Goal: Task Accomplishment & Management: Manage account settings

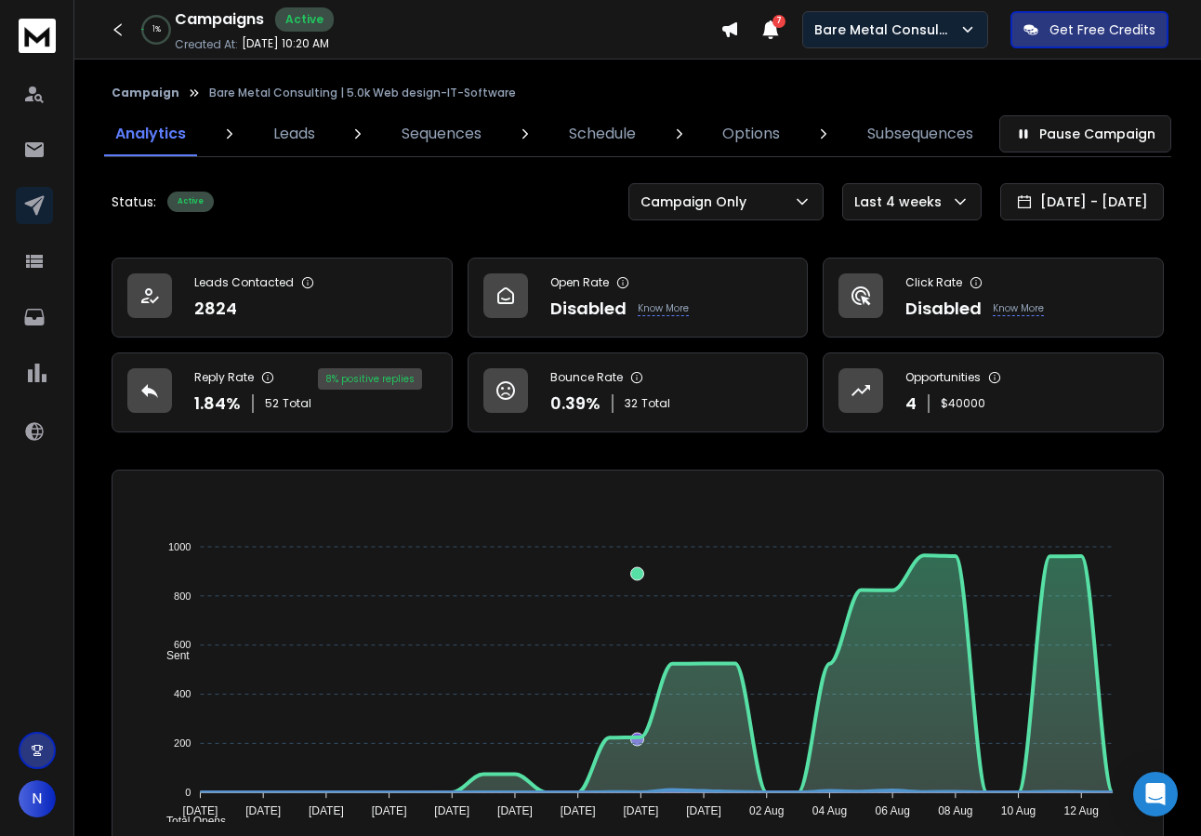
click at [922, 38] on button "Bare Metal Consulting" at bounding box center [895, 29] width 186 height 37
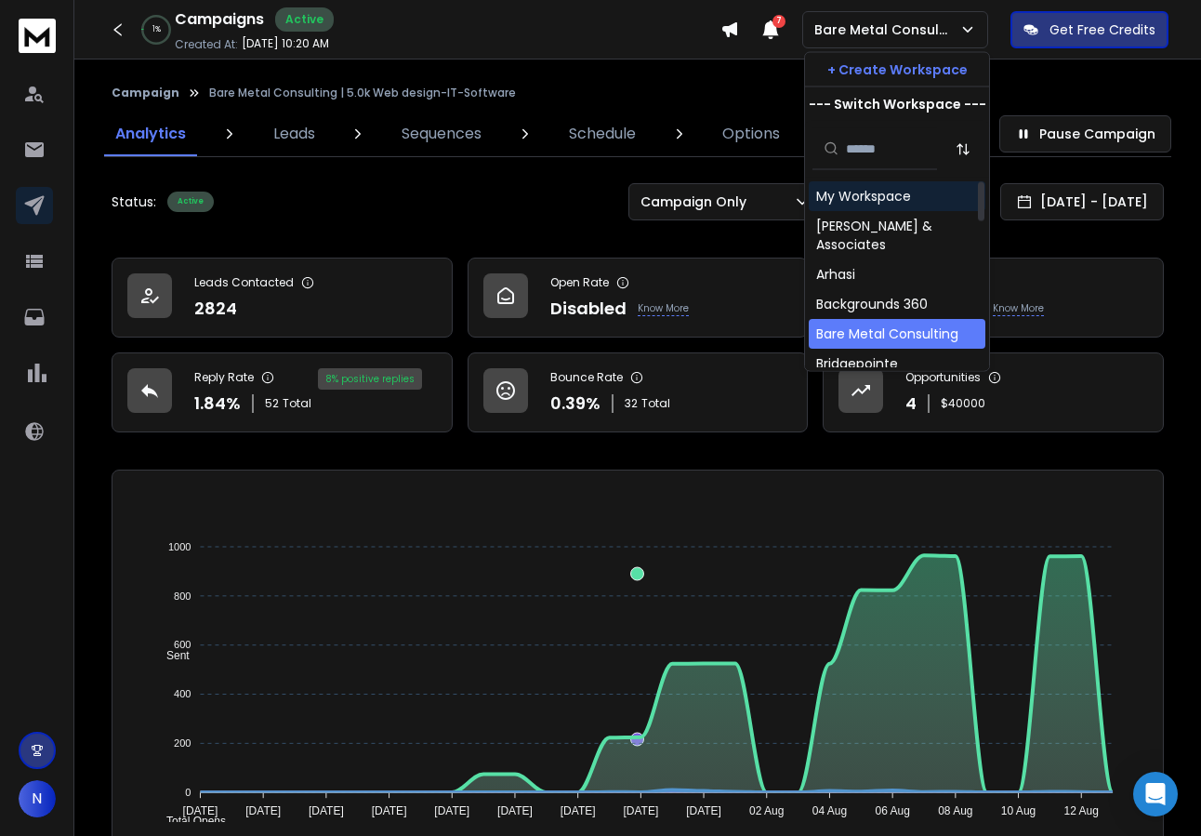
click at [860, 192] on div "My Workspace" at bounding box center [863, 196] width 95 height 19
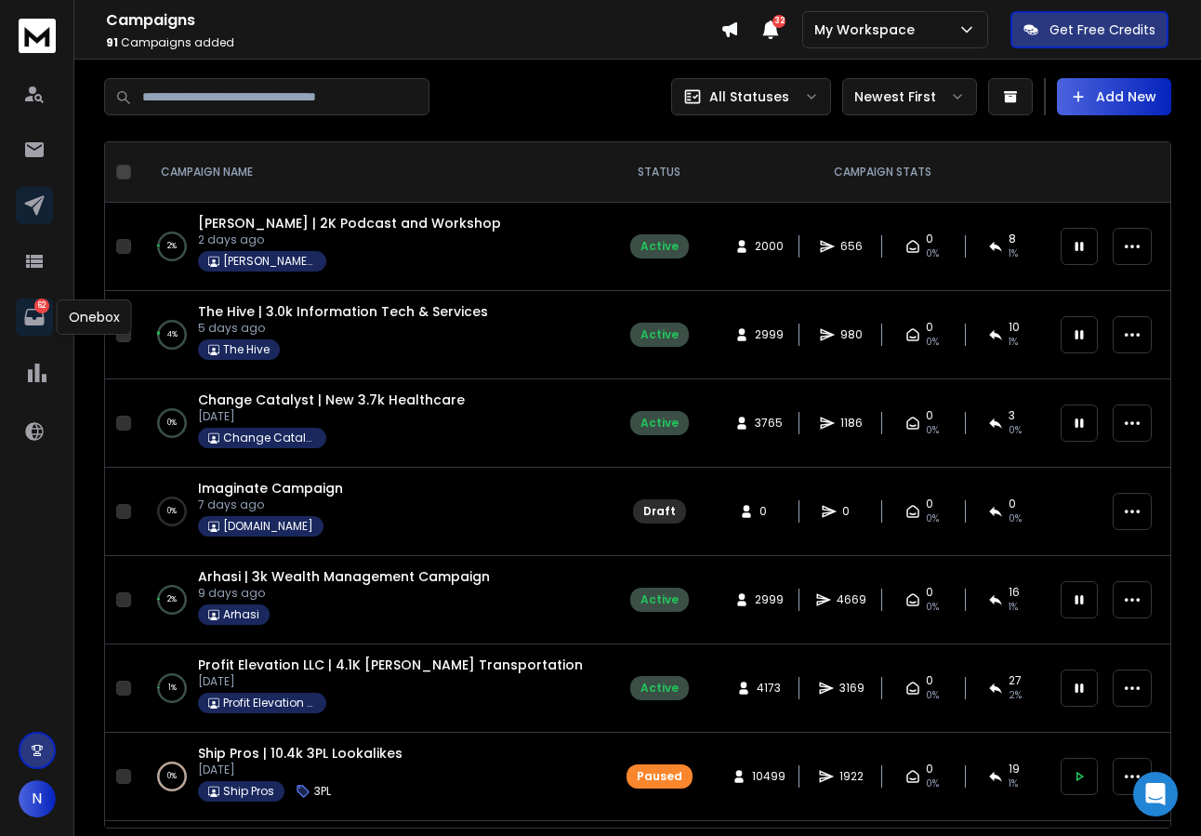
click at [17, 305] on link "62" at bounding box center [34, 316] width 37 height 37
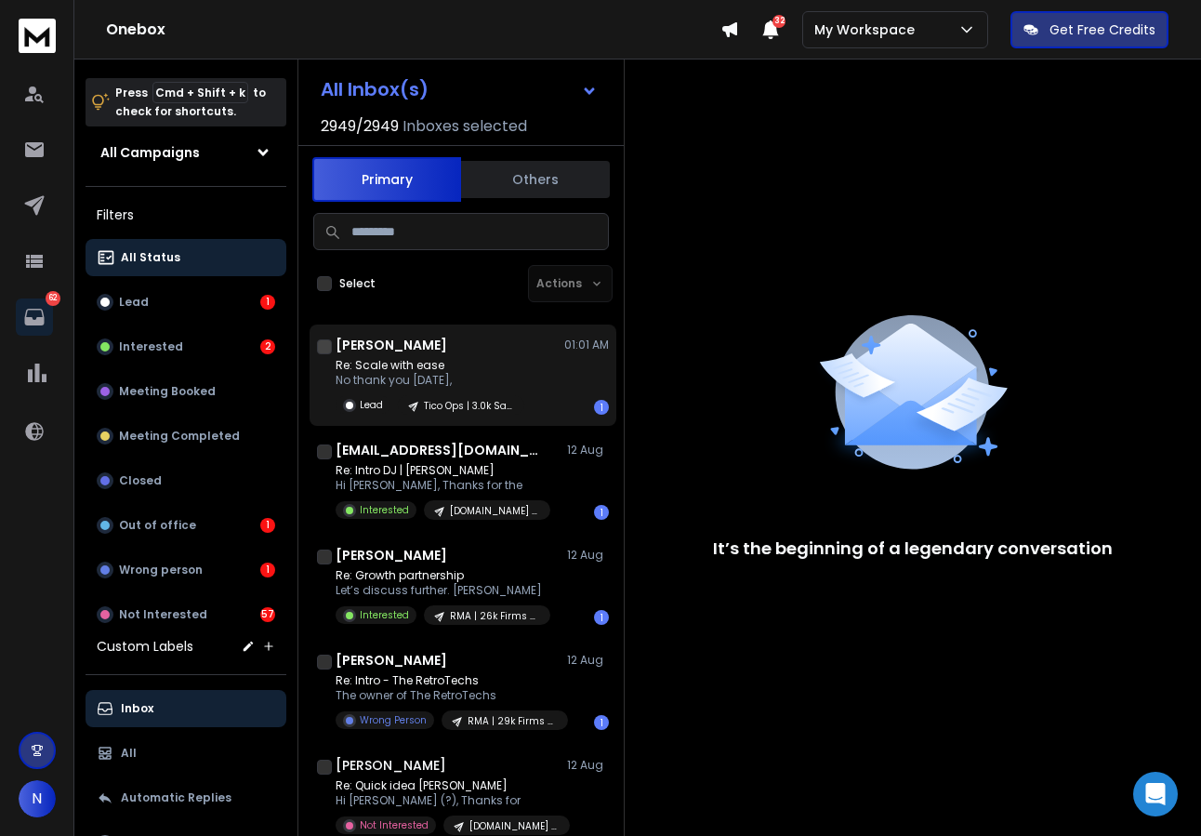
click at [400, 352] on h1 "[PERSON_NAME]" at bounding box center [392, 345] width 112 height 19
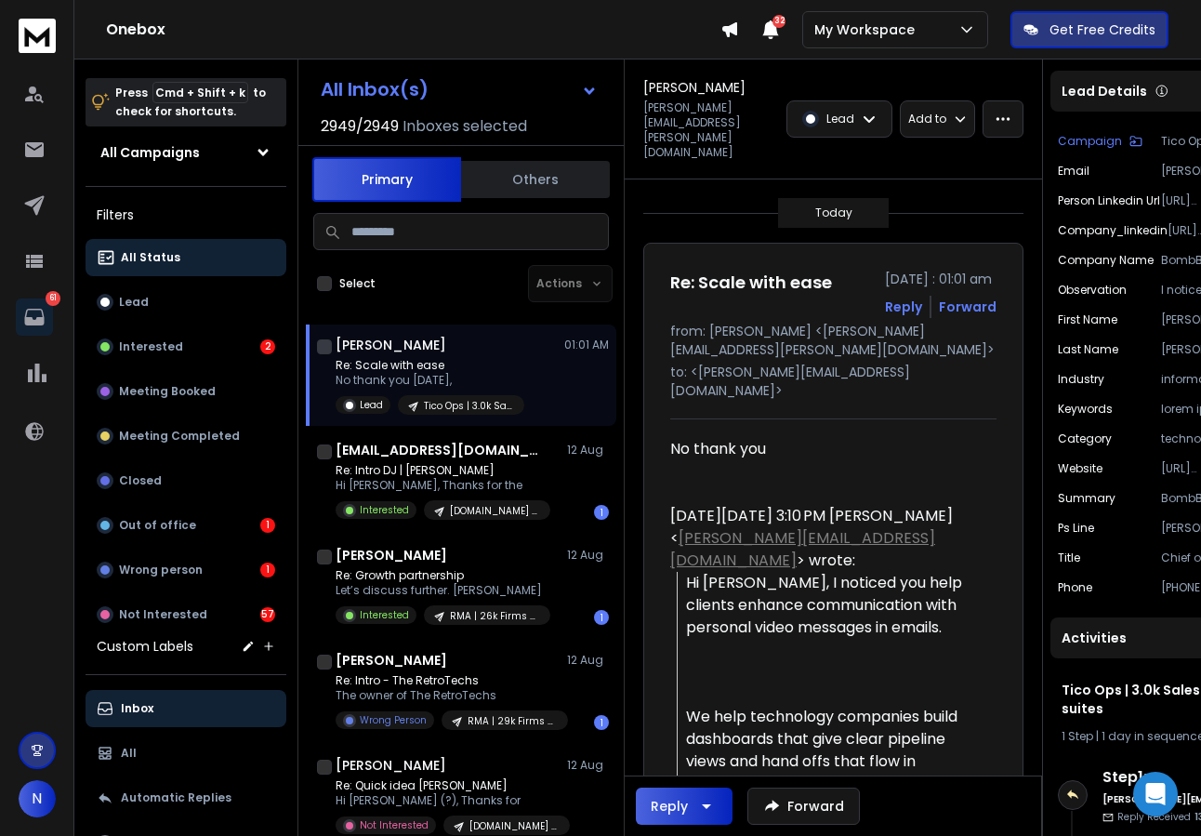
click at [875, 116] on icon at bounding box center [869, 119] width 11 height 7
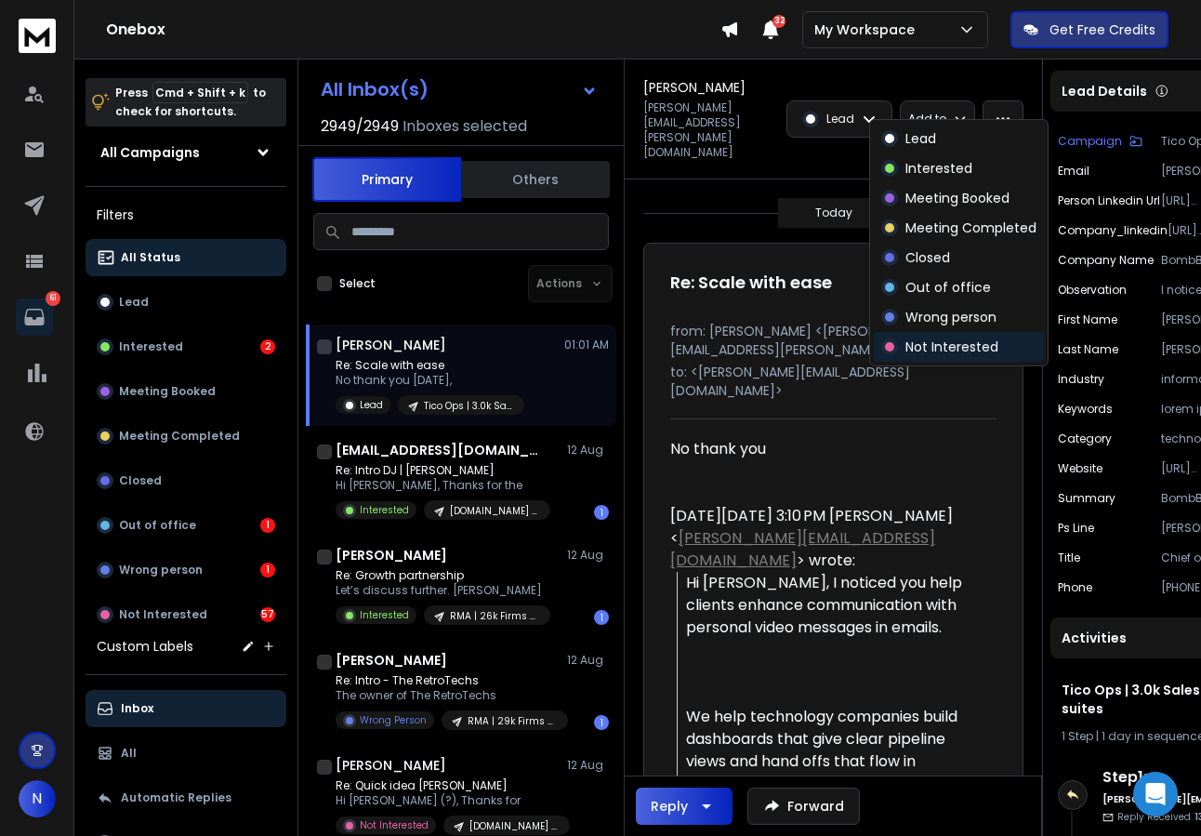
click at [911, 335] on div "Not Interested" at bounding box center [959, 347] width 170 height 30
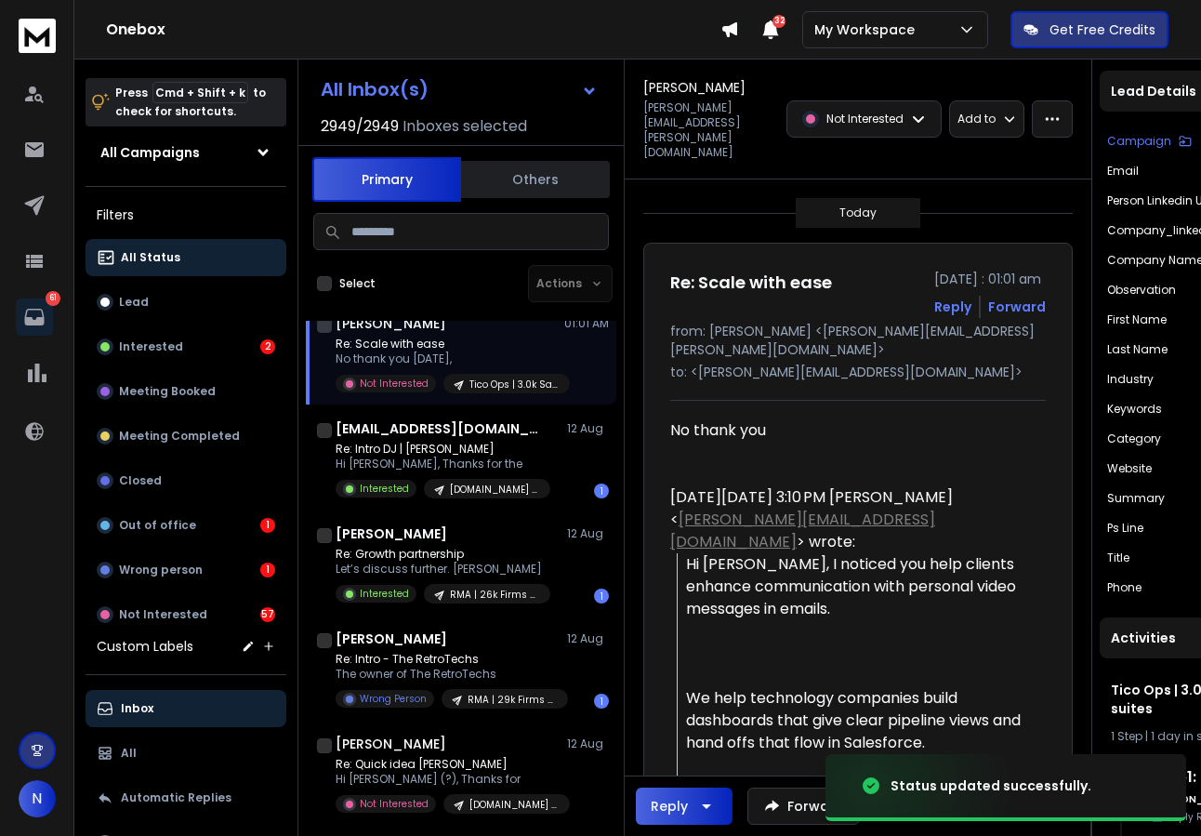
scroll to position [22, 0]
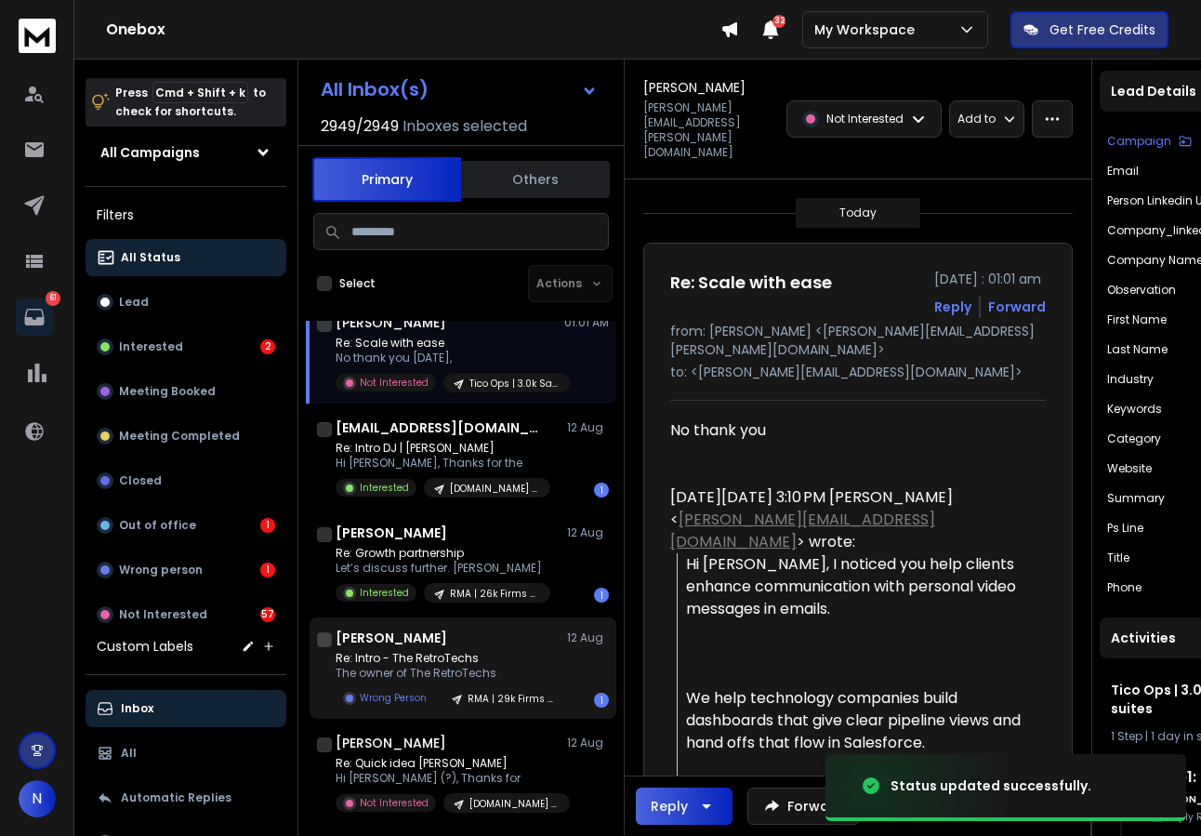
click at [432, 681] on div "Re: Intro - The RetroTechs The owner of The RetroTechs Wrong Person RMA | 29k F…" at bounding box center [452, 679] width 232 height 57
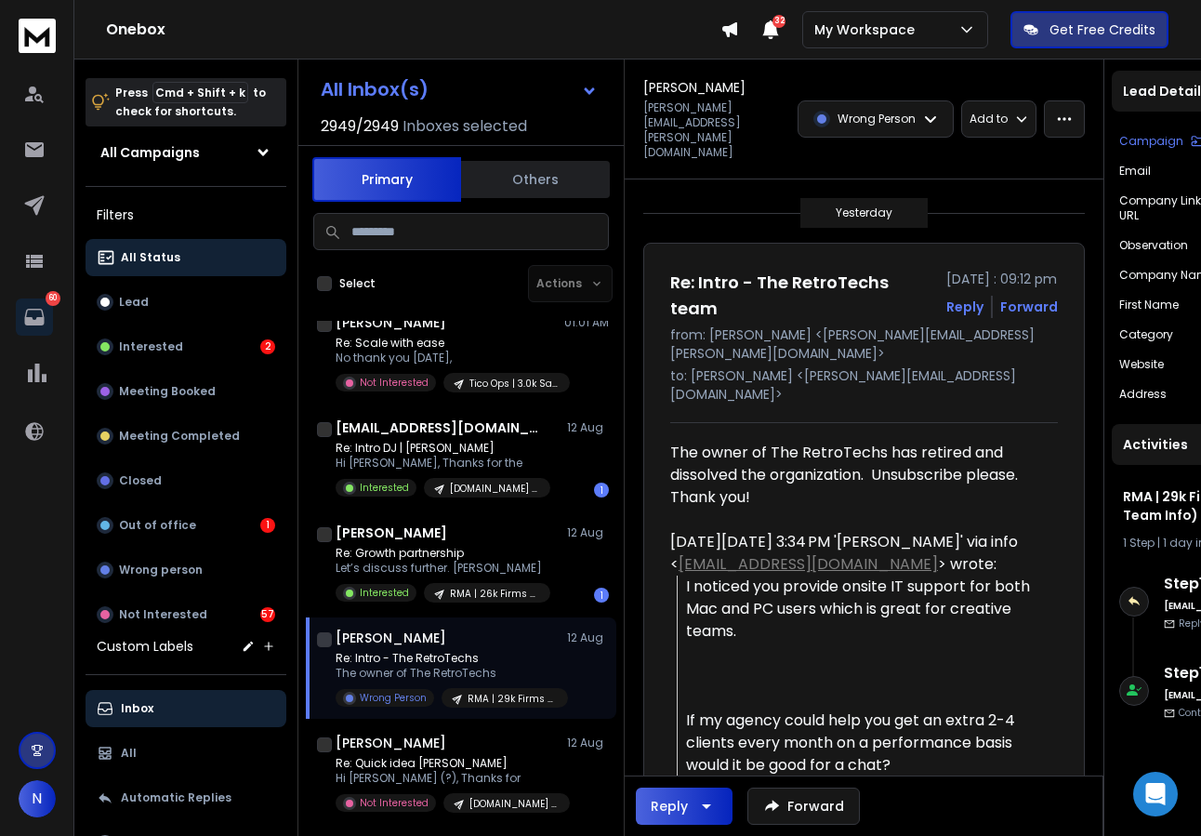
click at [1073, 111] on icon "button" at bounding box center [1064, 119] width 17 height 17
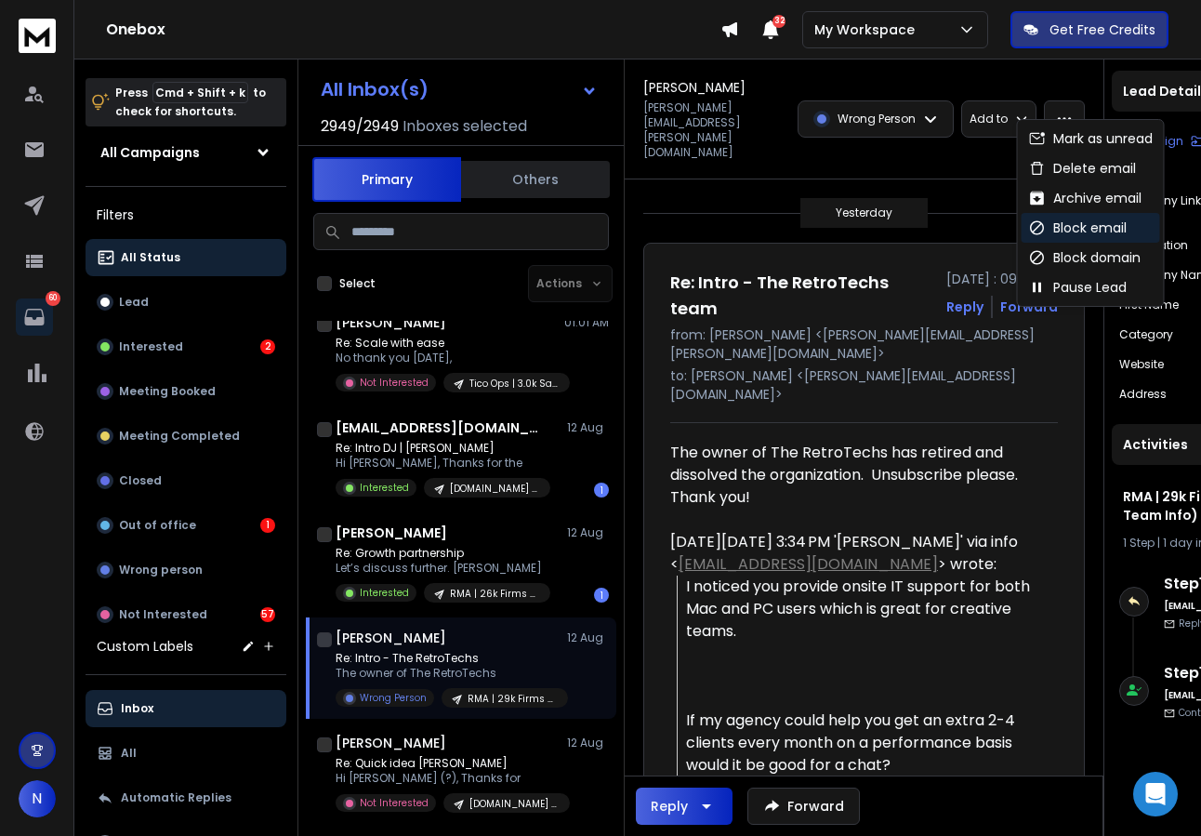
click at [1077, 230] on div "Block email" at bounding box center [1078, 228] width 98 height 19
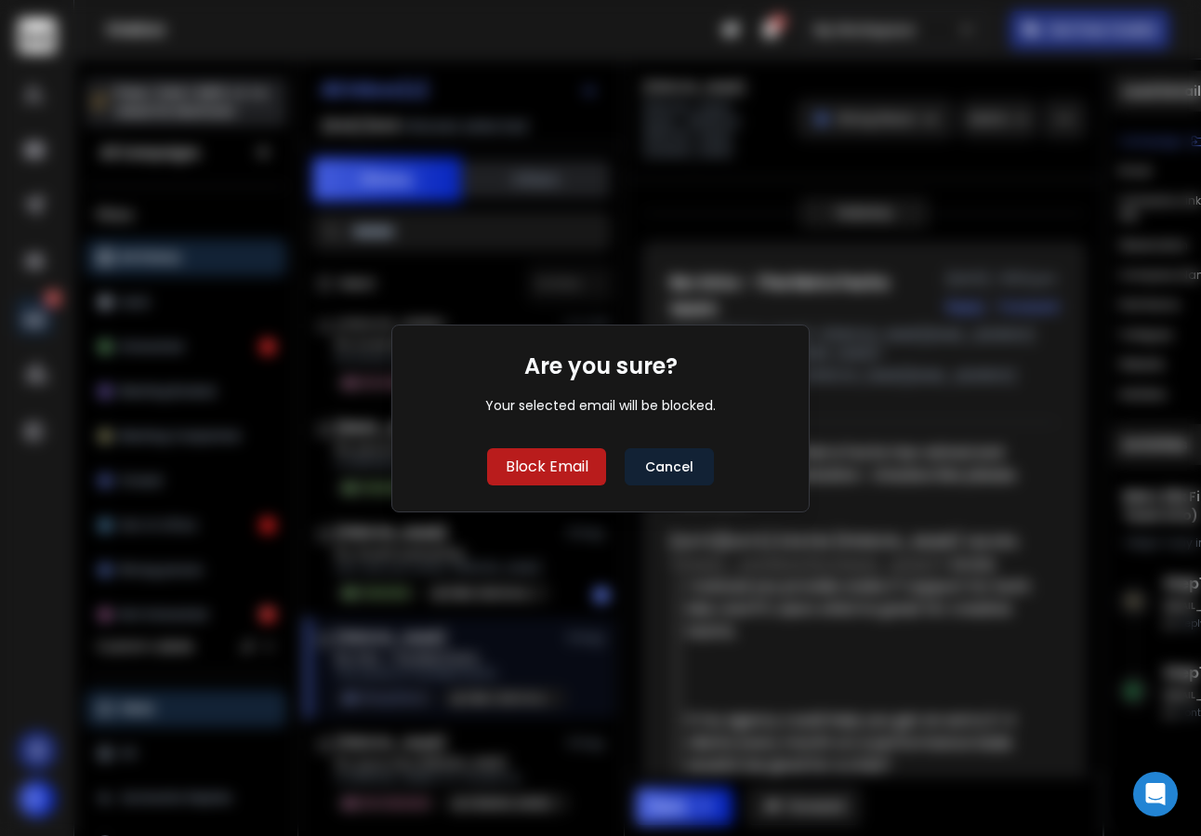
click at [550, 466] on button "Block Email" at bounding box center [546, 466] width 119 height 37
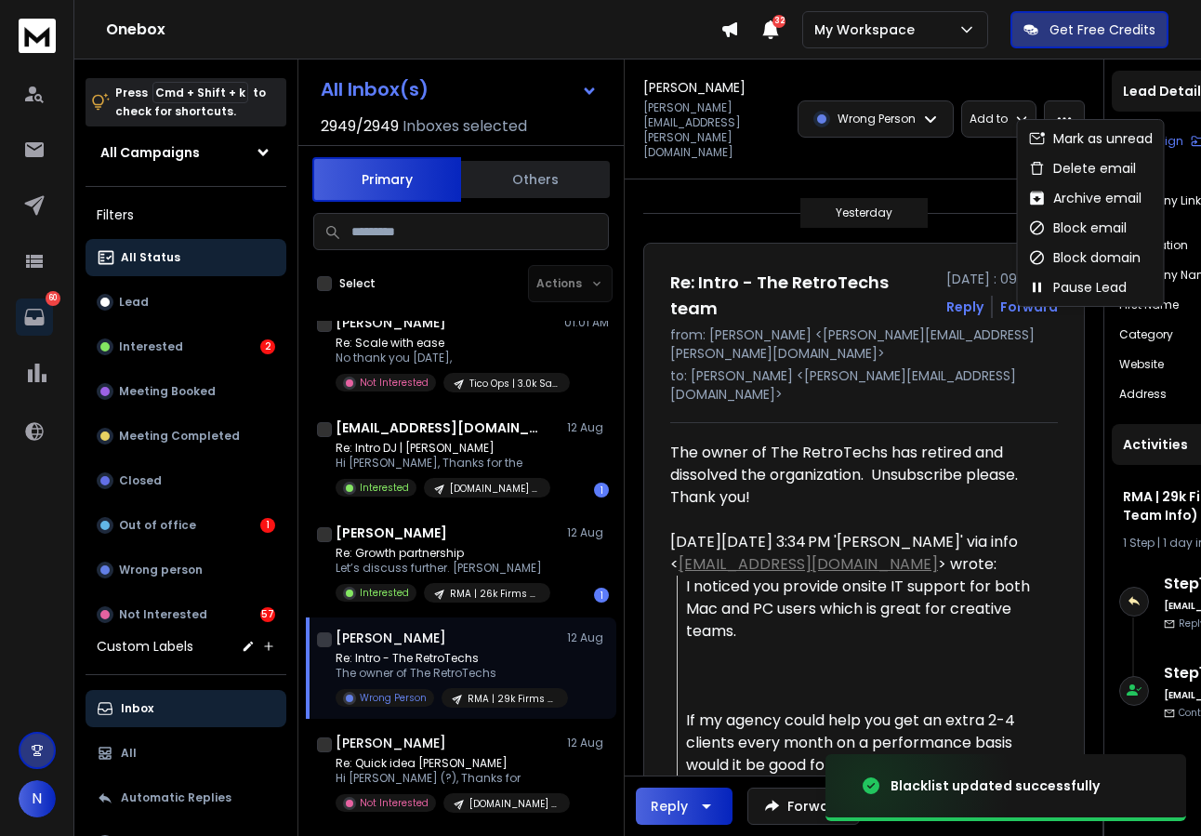
click at [1073, 111] on icon "button" at bounding box center [1064, 119] width 17 height 17
click at [1086, 266] on div "Block domain" at bounding box center [1085, 257] width 112 height 19
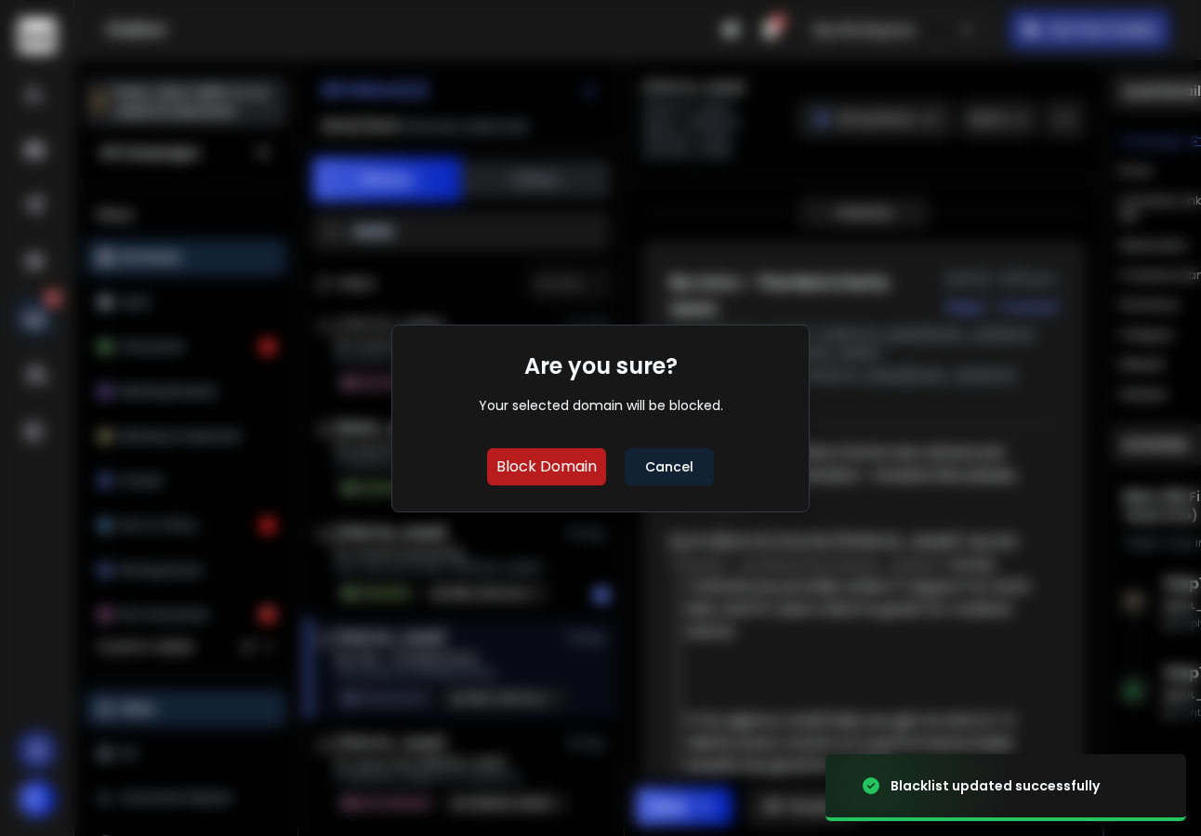
click at [571, 454] on button "Block Domain" at bounding box center [546, 466] width 119 height 37
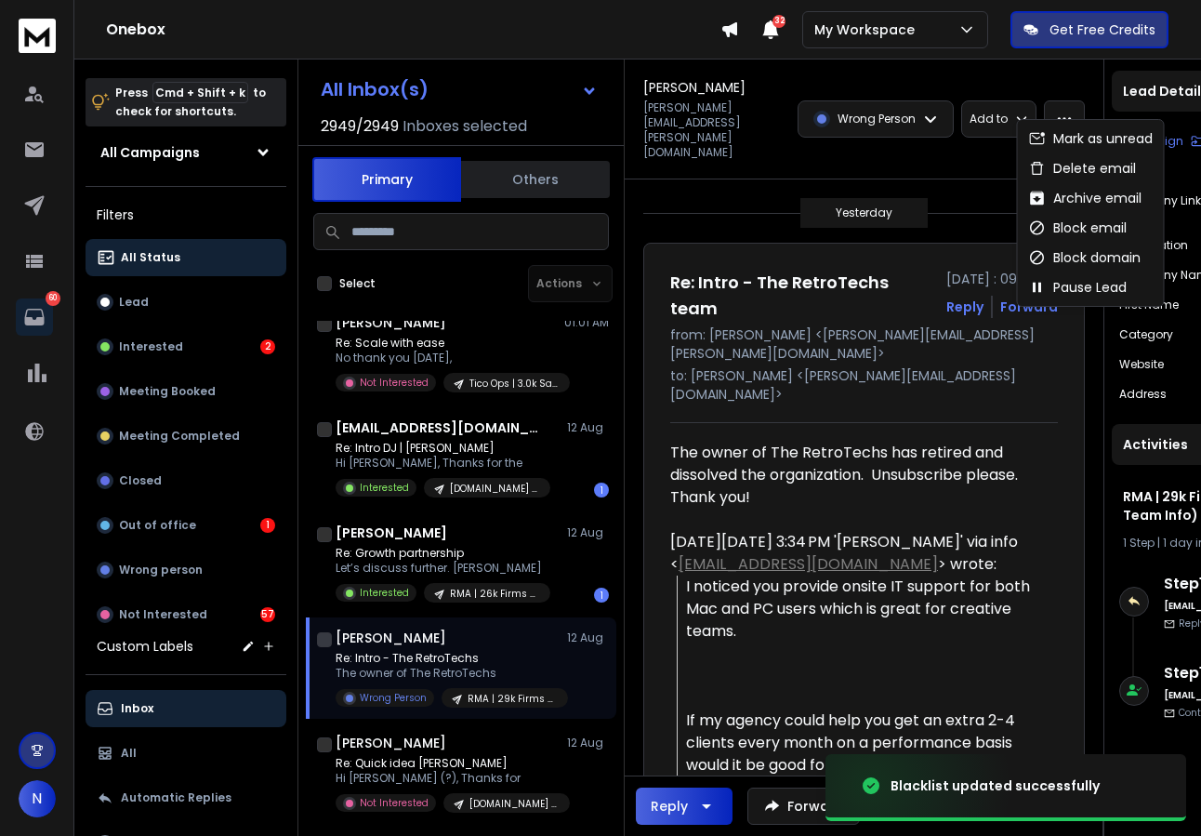
click at [1073, 111] on icon "button" at bounding box center [1064, 119] width 17 height 17
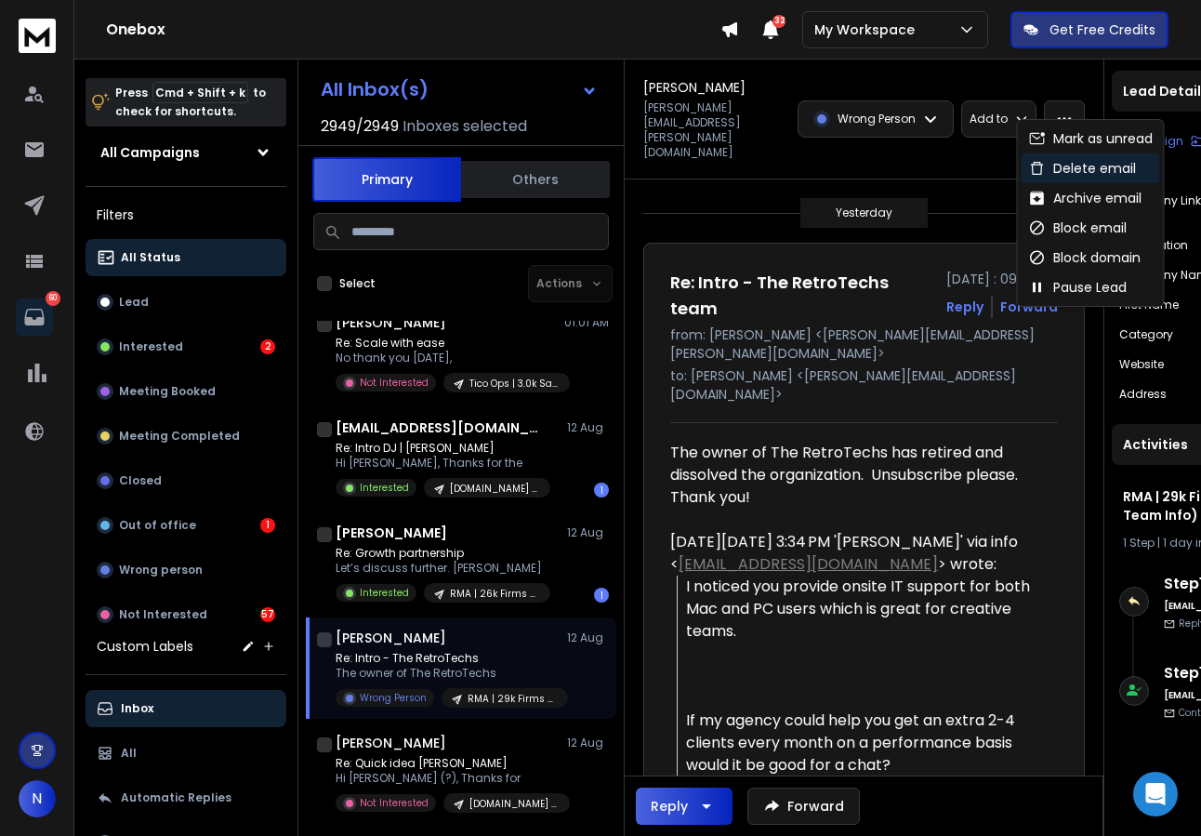
drag, startPoint x: 1075, startPoint y: 139, endPoint x: 1054, endPoint y: 177, distance: 42.5
click at [1054, 177] on div "Mark as unread Delete email Archive email Block email Block domain Pause Lead" at bounding box center [1091, 213] width 148 height 188
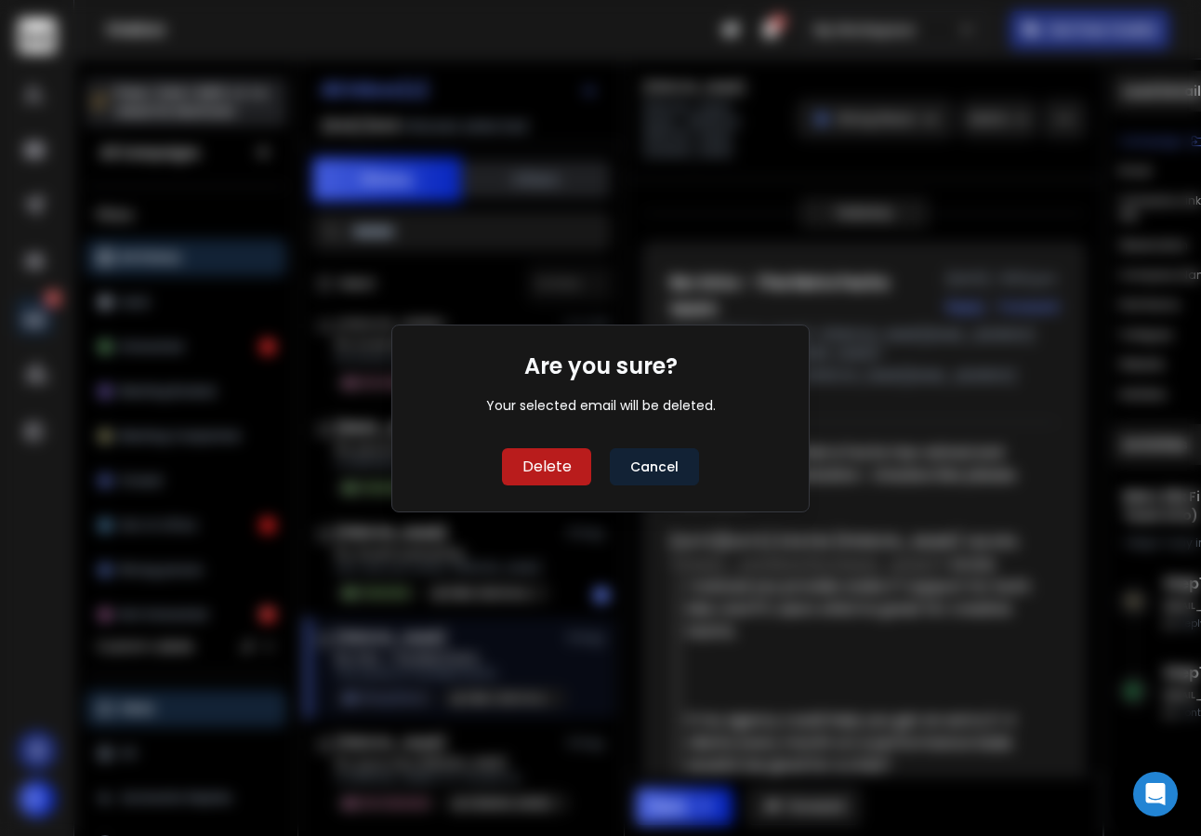
click at [552, 469] on button "Delete" at bounding box center [546, 466] width 89 height 37
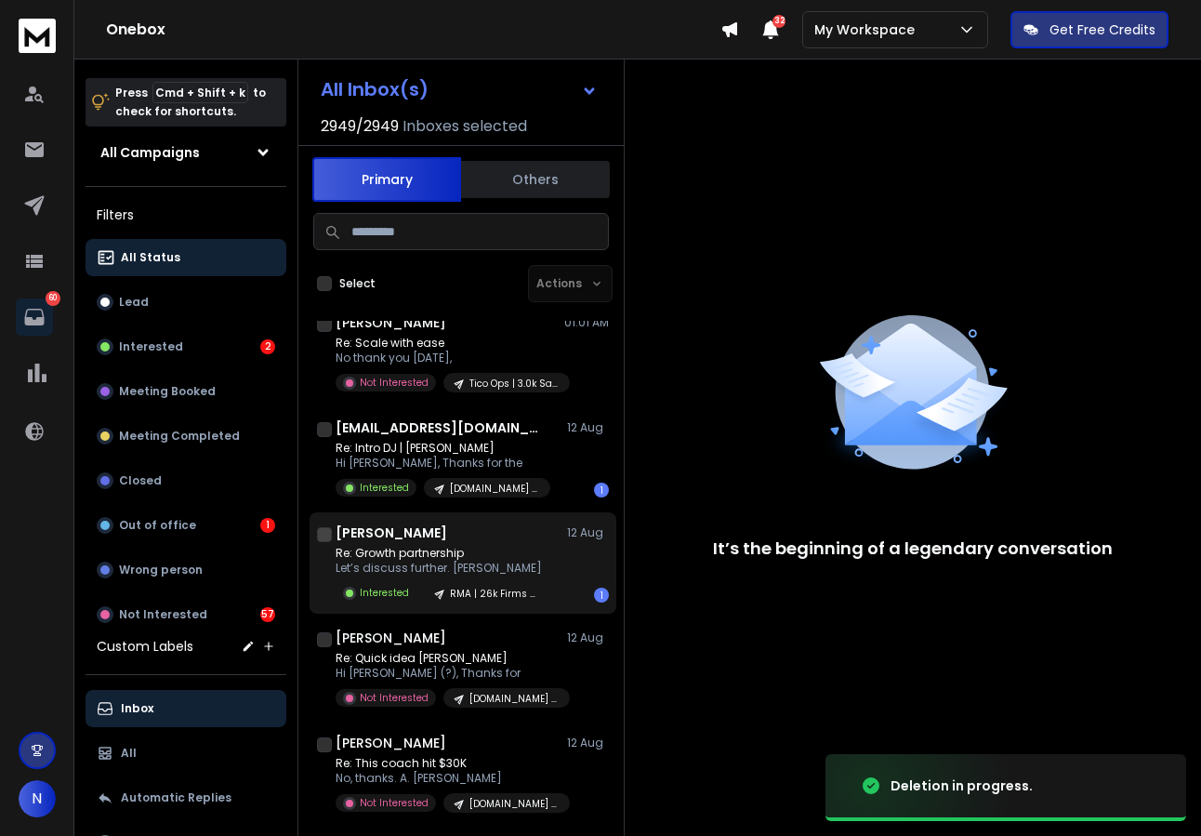
click at [491, 564] on p "Let’s discuss further. [PERSON_NAME]" at bounding box center [443, 568] width 215 height 15
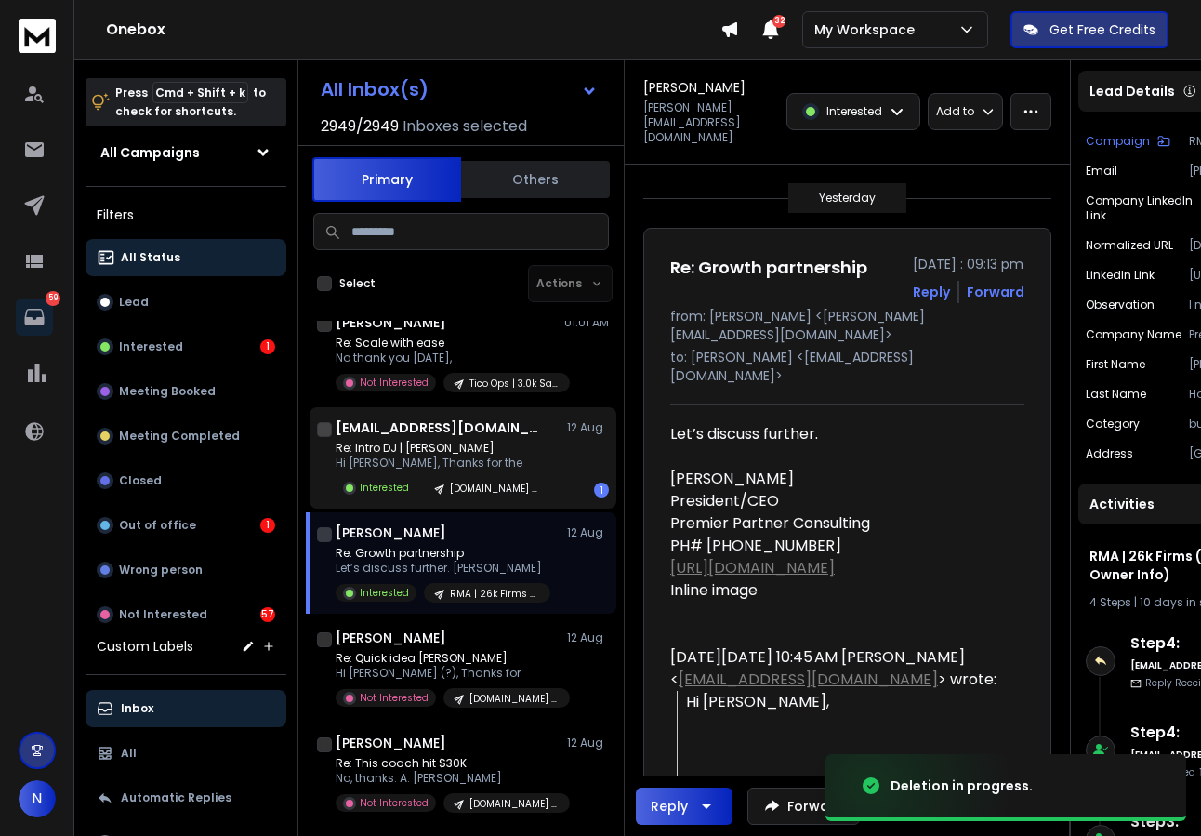
click at [493, 491] on p "[DOMAIN_NAME] | 22.7k Coaches & Consultants" at bounding box center [494, 489] width 89 height 14
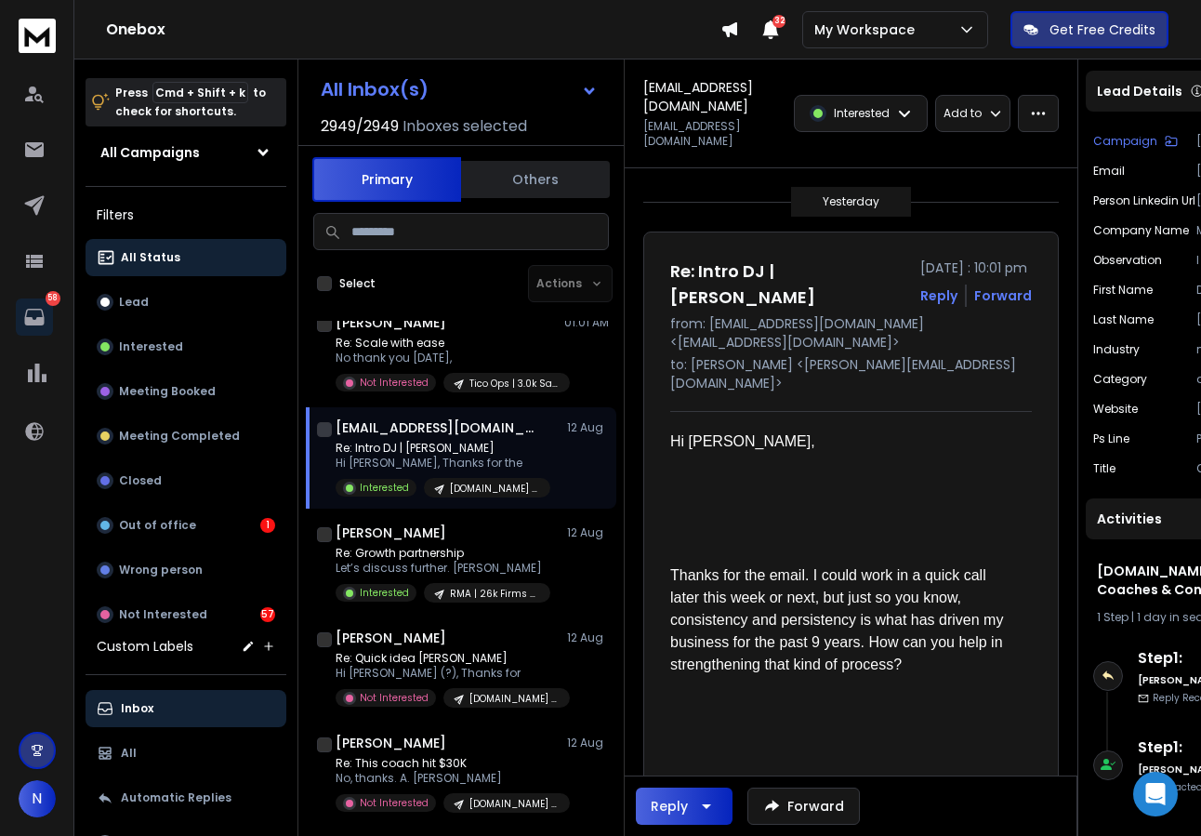
click at [501, 421] on h1 "[EMAIL_ADDRESS][DOMAIN_NAME]" at bounding box center [438, 427] width 205 height 19
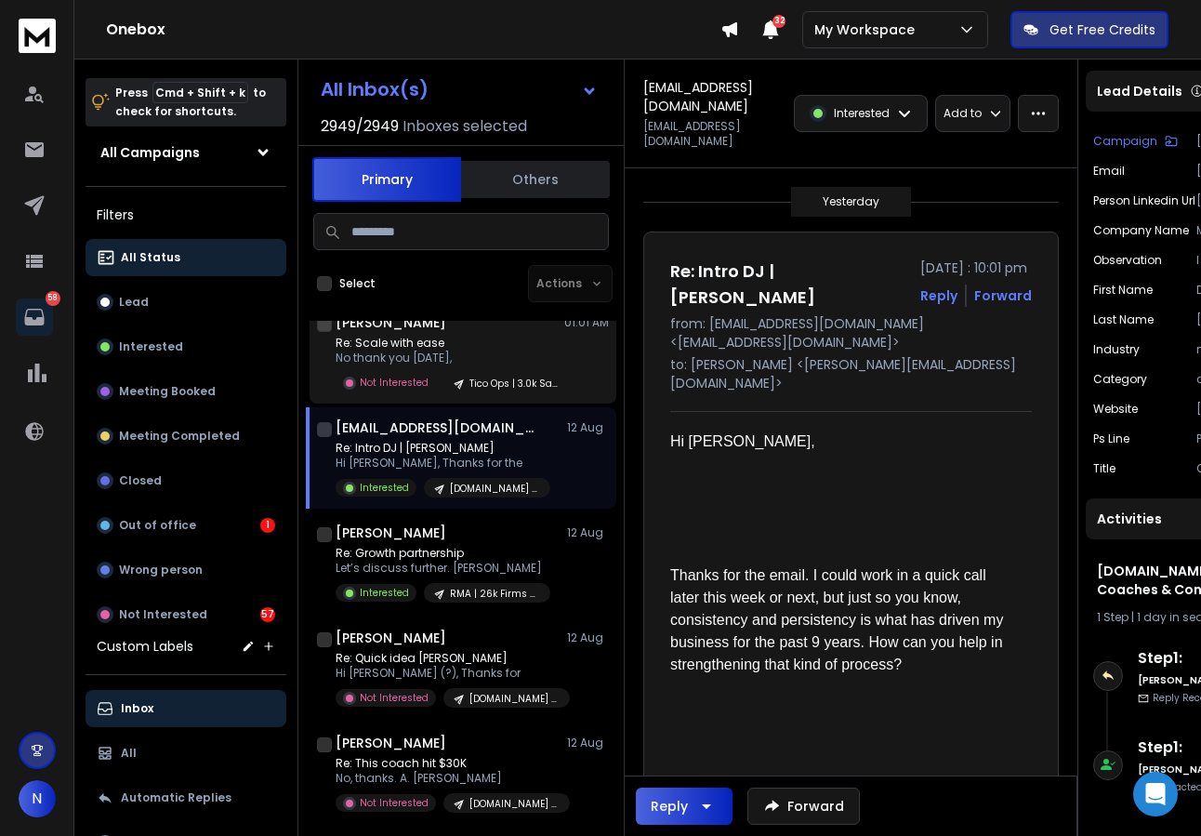
click at [469, 365] on p "No thank you [DATE]," at bounding box center [447, 358] width 223 height 15
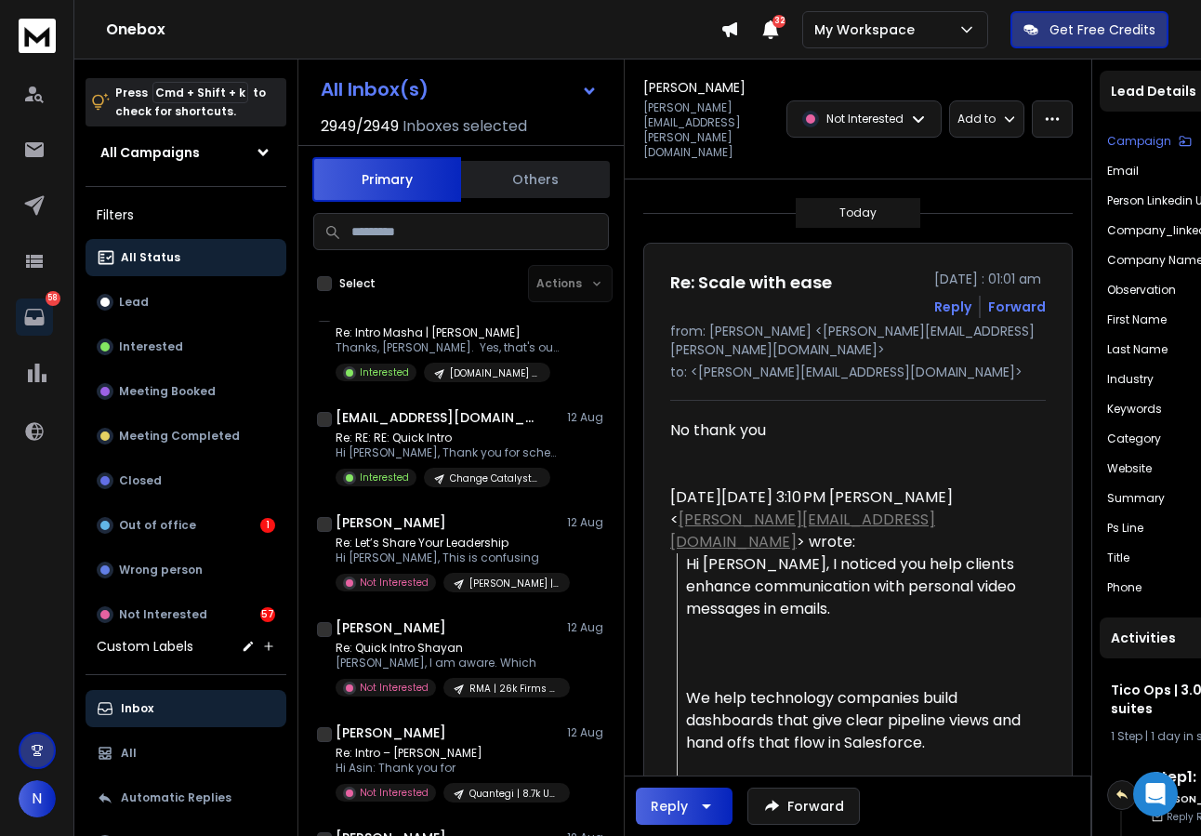
scroll to position [1084, 0]
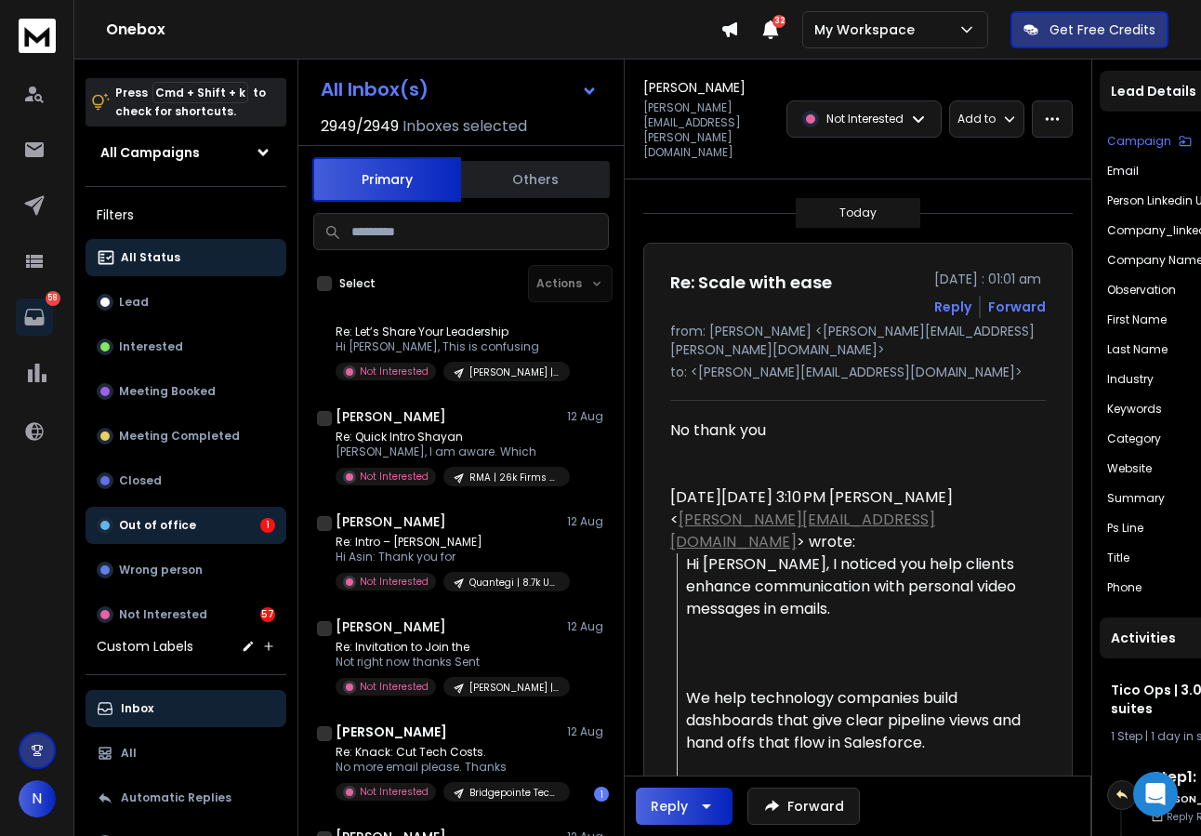
click at [206, 531] on button "Out of office 1" at bounding box center [186, 525] width 201 height 37
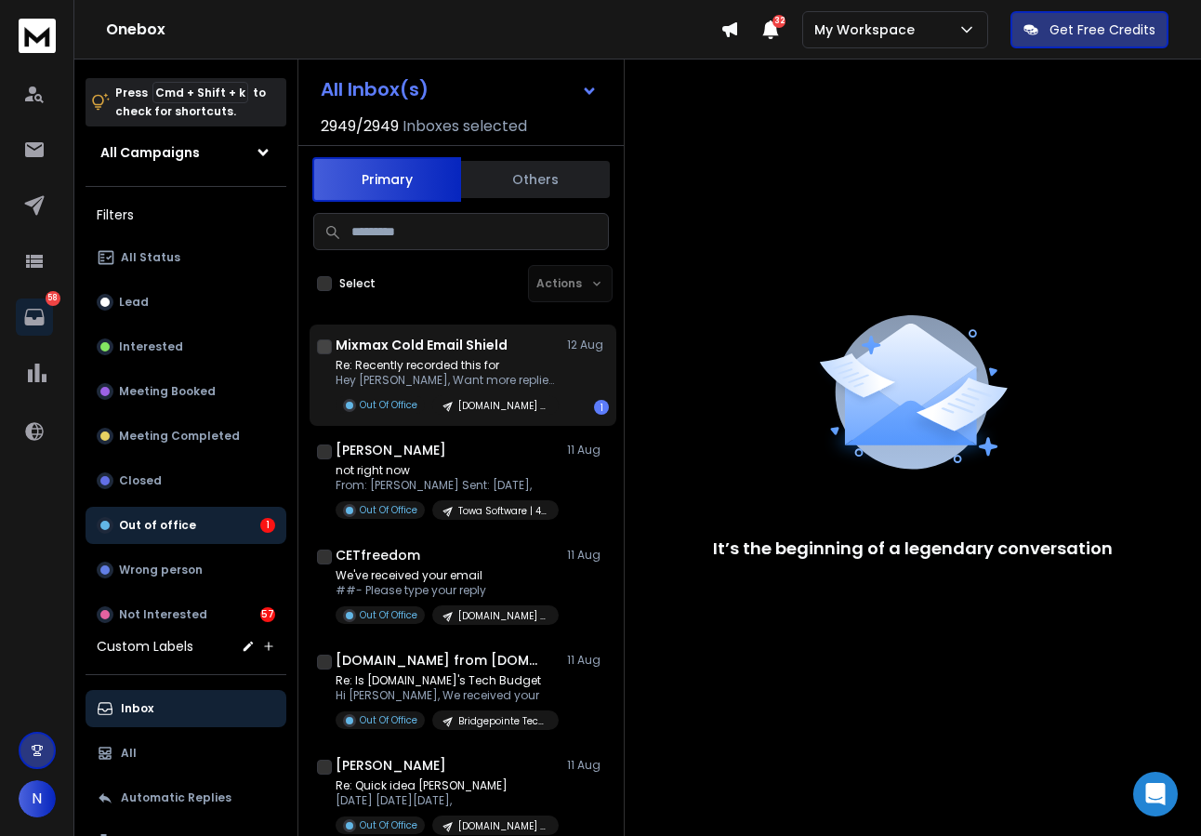
click at [446, 392] on div "Re: Recently recorded this for Hey [PERSON_NAME], Want more replies to Out Of O…" at bounding box center [447, 386] width 223 height 57
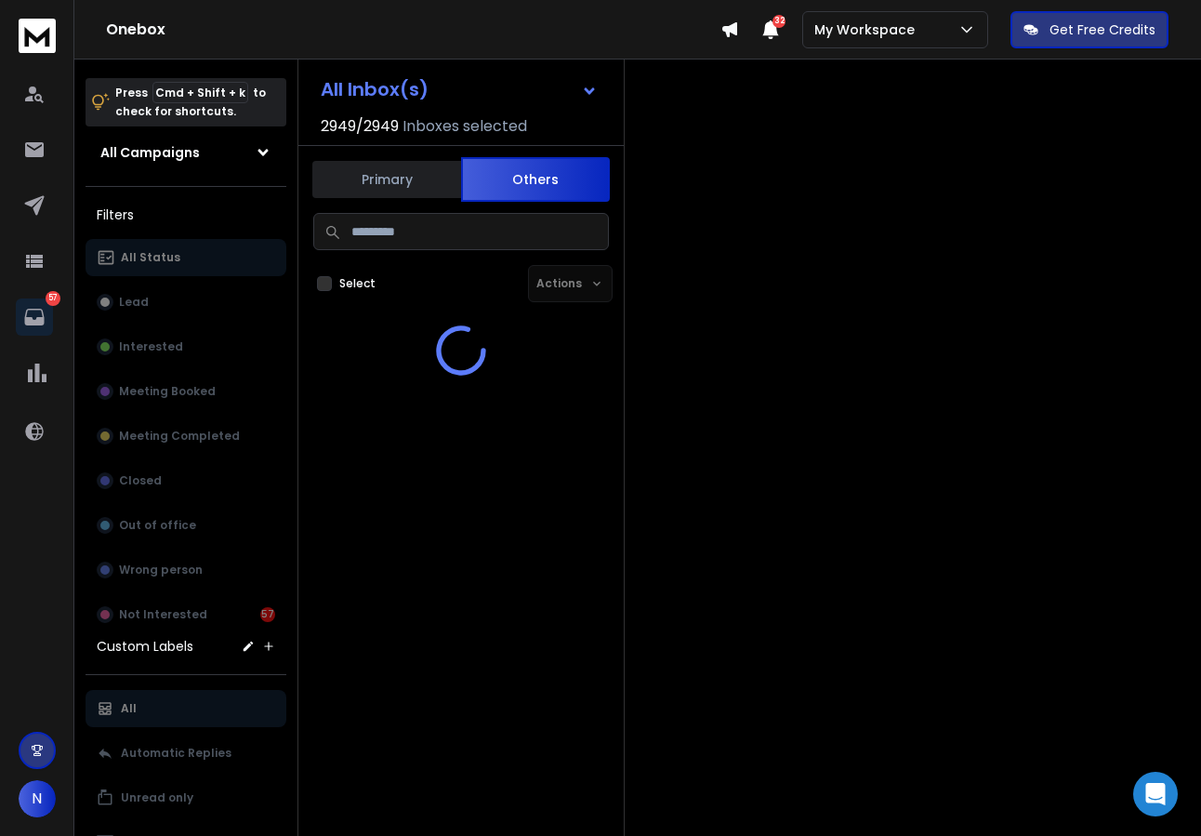
click at [528, 189] on button "Others" at bounding box center [535, 179] width 149 height 45
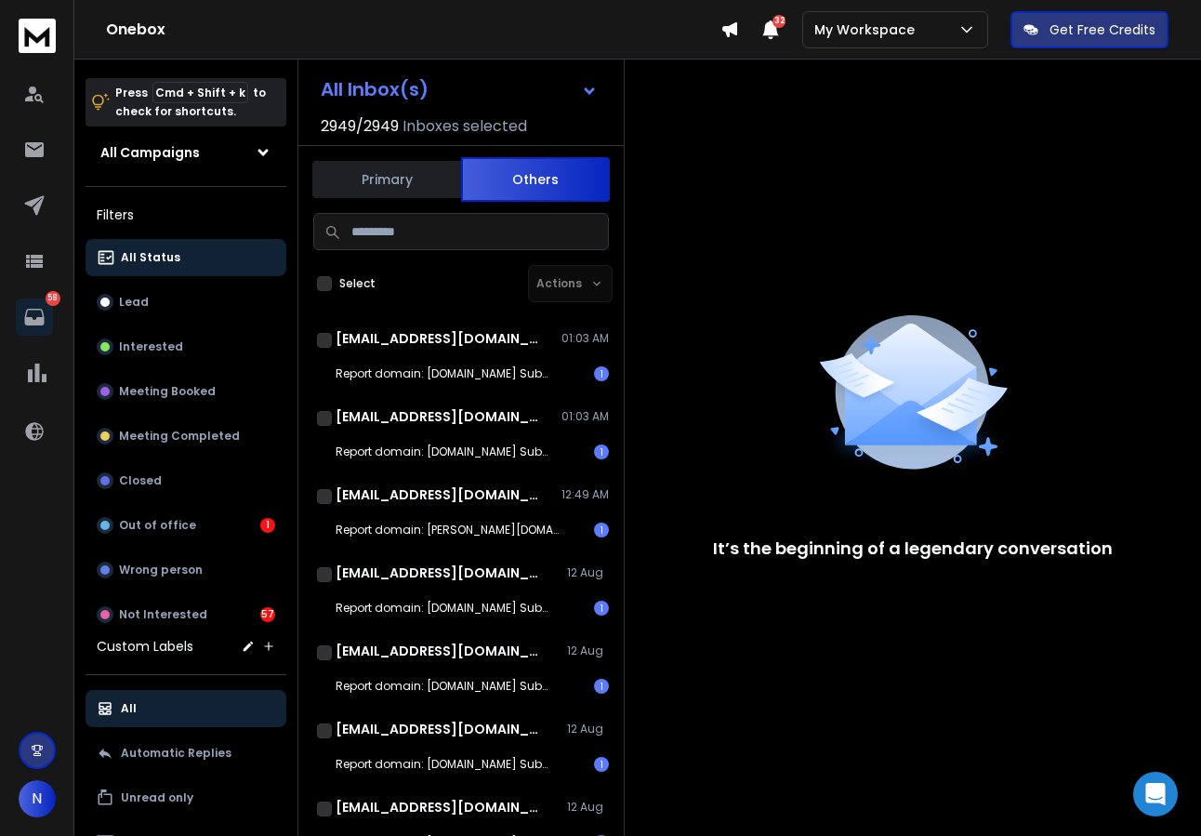
scroll to position [1478, 0]
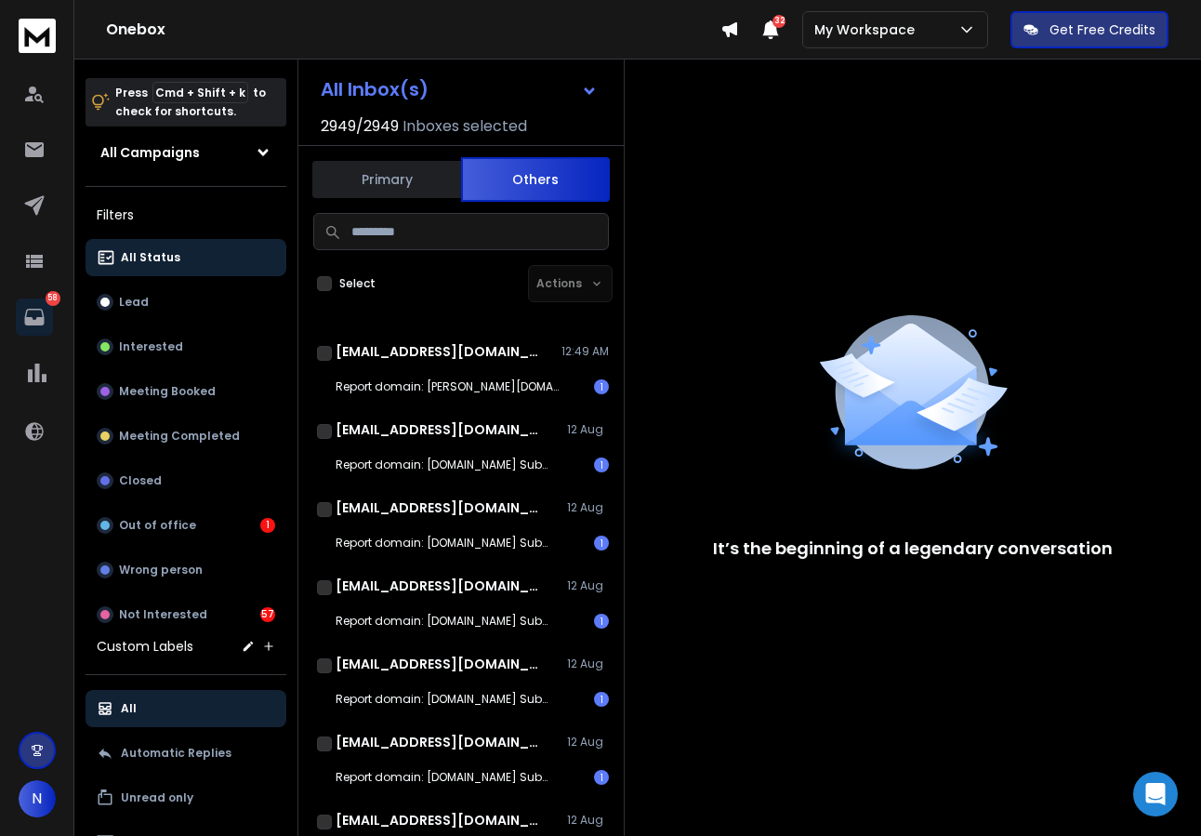
click at [370, 186] on button "Primary" at bounding box center [386, 179] width 149 height 41
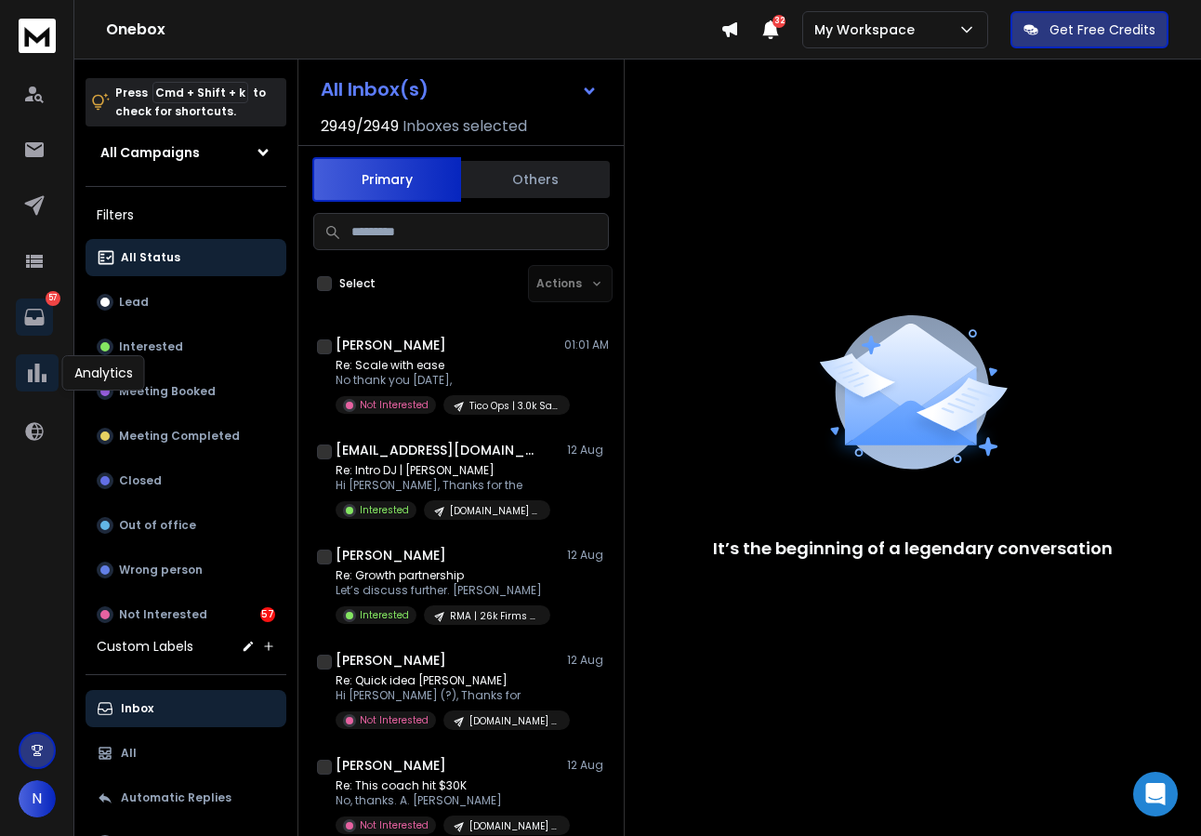
click at [39, 368] on icon at bounding box center [37, 373] width 28 height 28
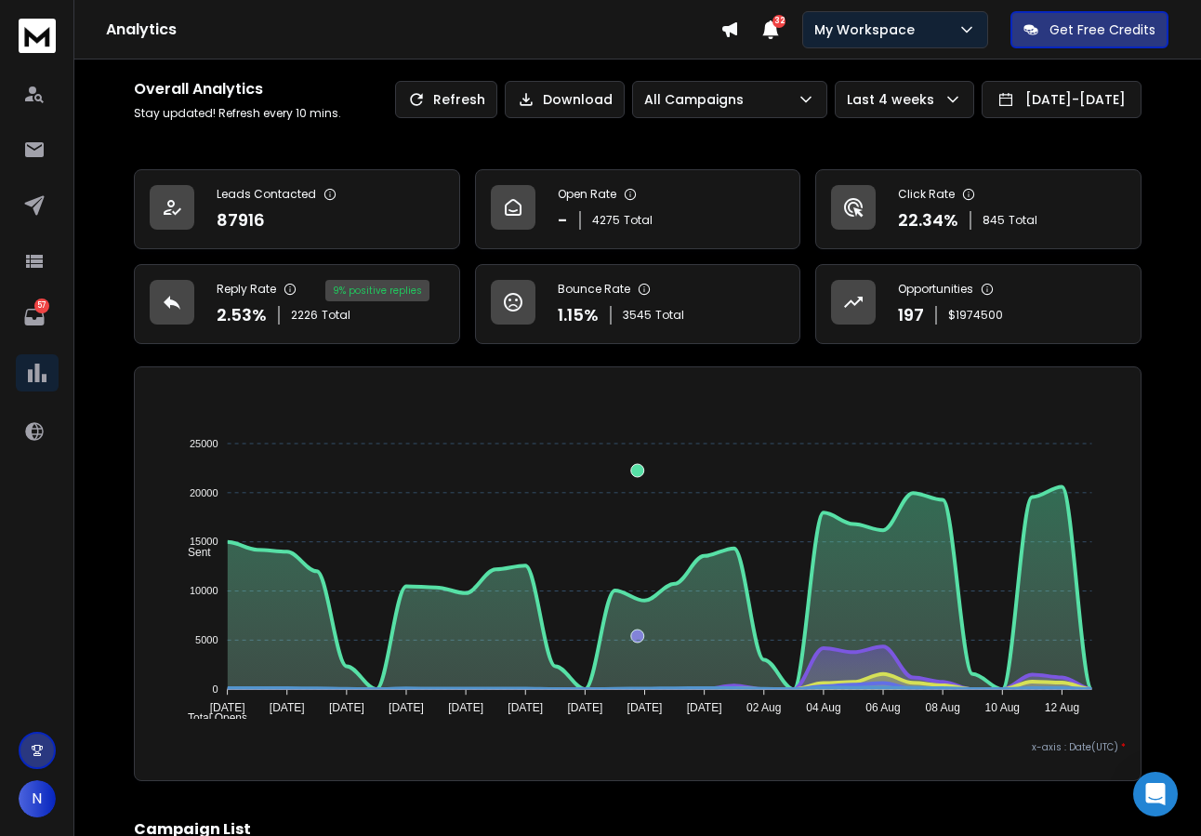
click at [904, 23] on p "My Workspace" at bounding box center [869, 29] width 108 height 19
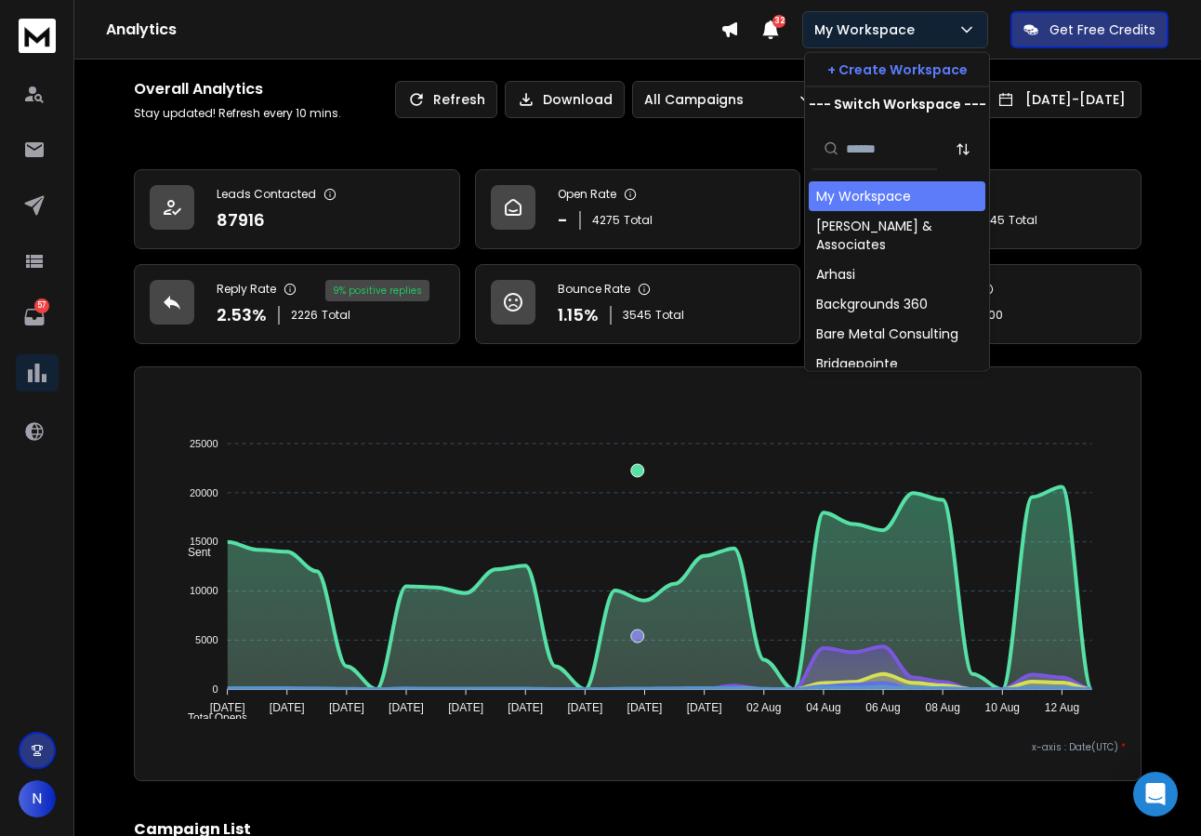
click at [904, 23] on p "My Workspace" at bounding box center [869, 29] width 108 height 19
